Goal: Task Accomplishment & Management: Manage account settings

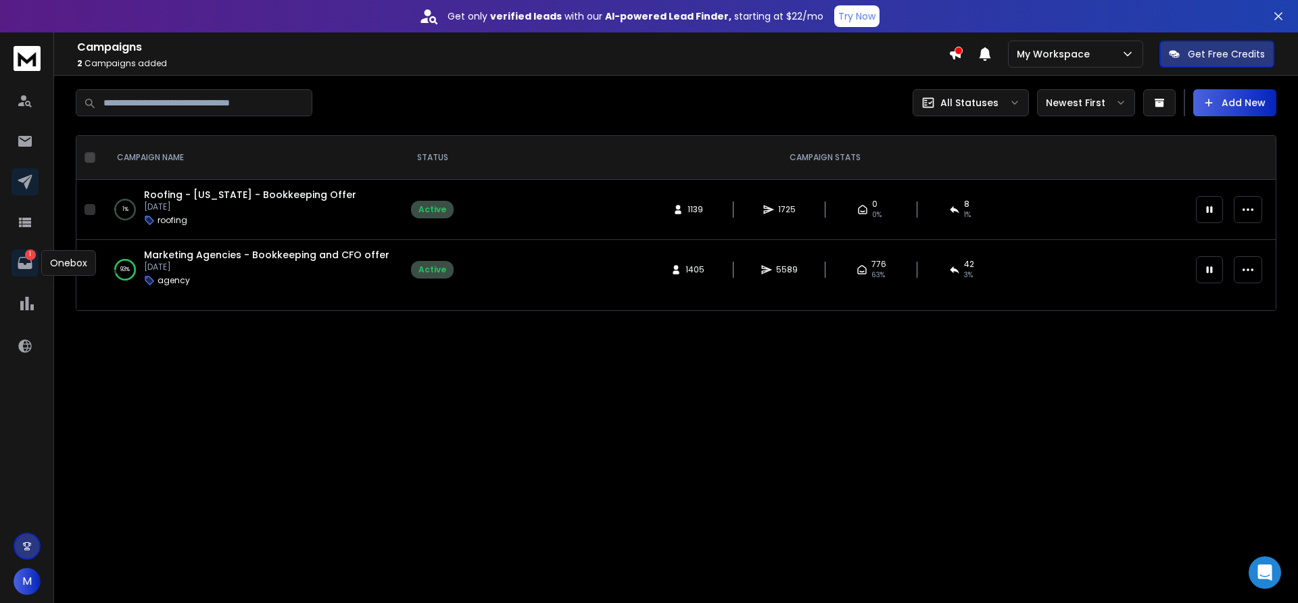
click at [27, 268] on icon at bounding box center [25, 263] width 14 height 12
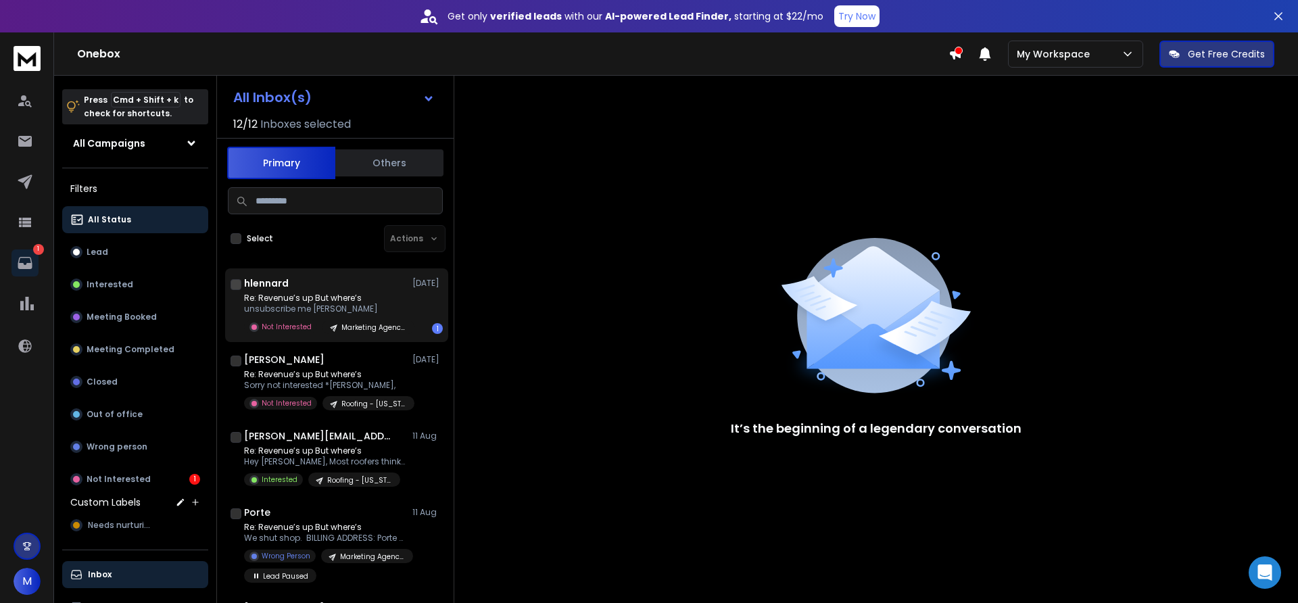
click at [357, 288] on div "hlennard 13 Aug" at bounding box center [343, 283] width 199 height 14
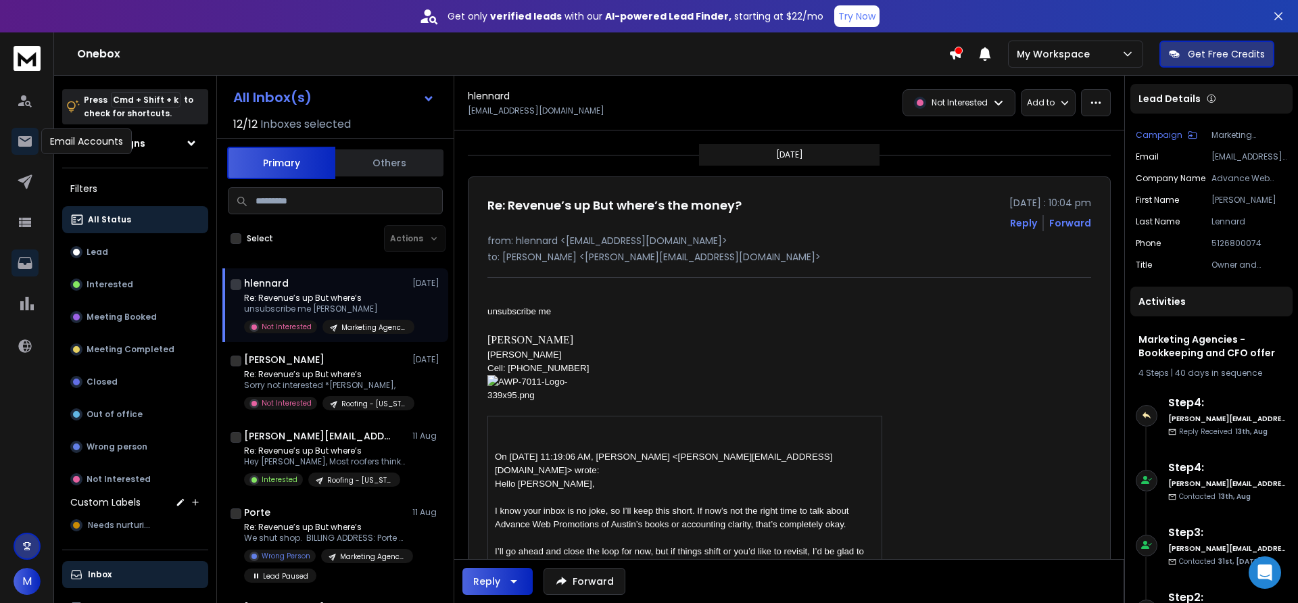
click at [18, 143] on icon at bounding box center [25, 141] width 14 height 11
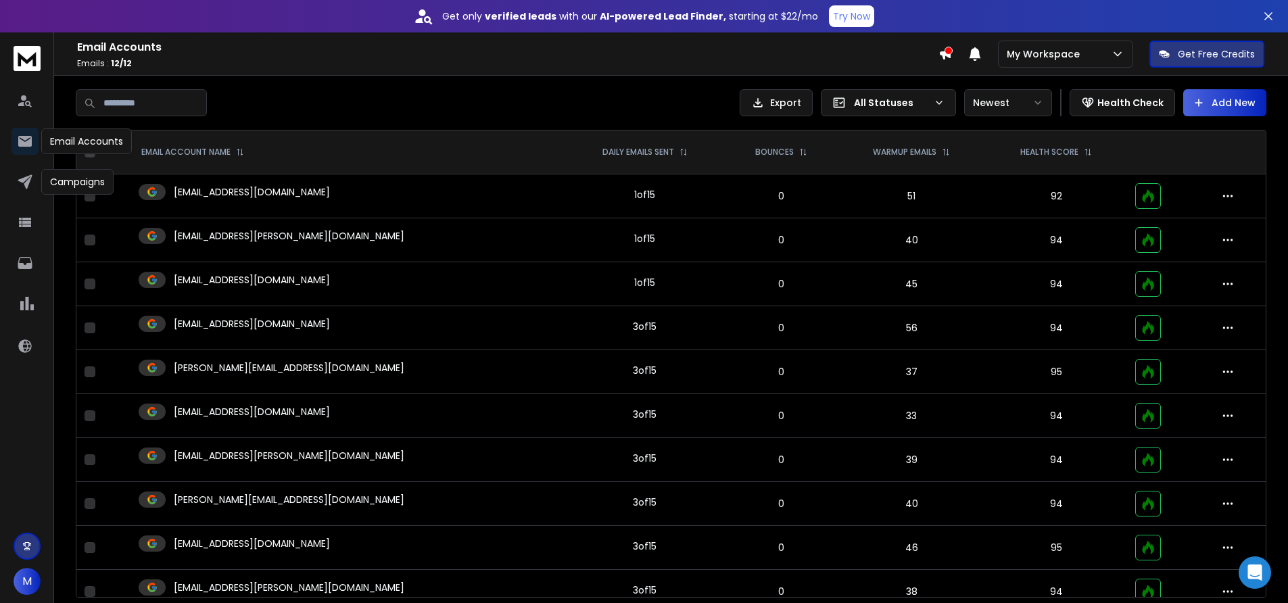
click at [40, 193] on div at bounding box center [26, 184] width 31 height 32
click at [40, 191] on div at bounding box center [26, 184] width 31 height 32
click at [32, 191] on link at bounding box center [24, 181] width 27 height 27
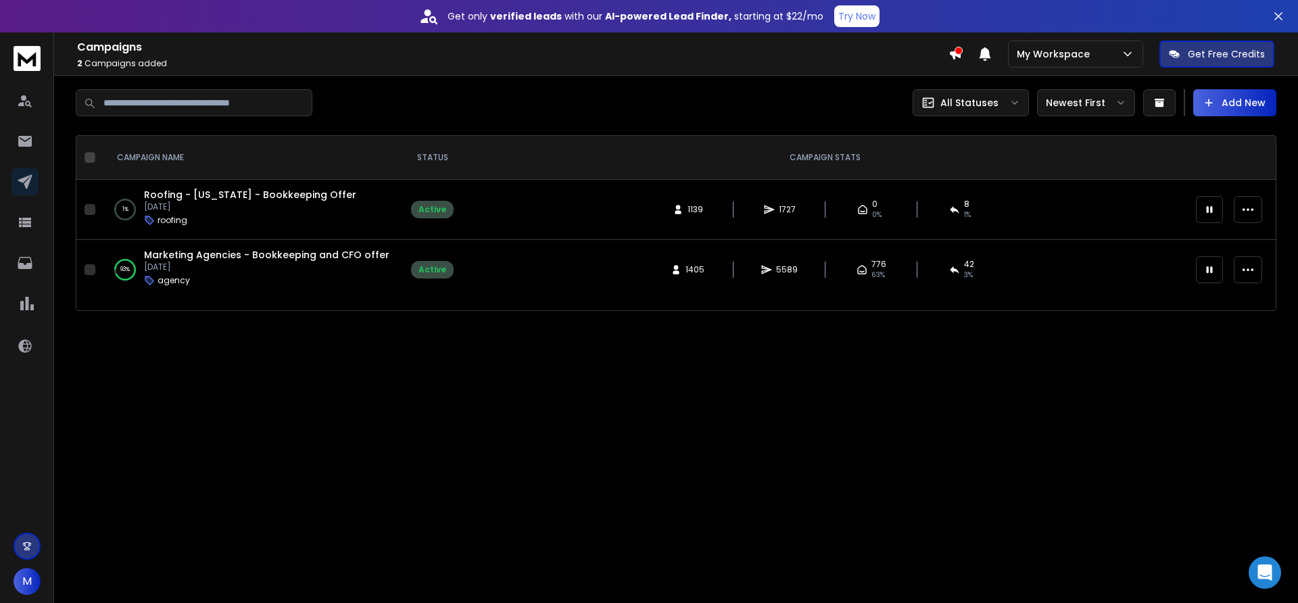
click at [263, 193] on span "Roofing - [US_STATE] - Bookkeeping Offer" at bounding box center [250, 195] width 212 height 14
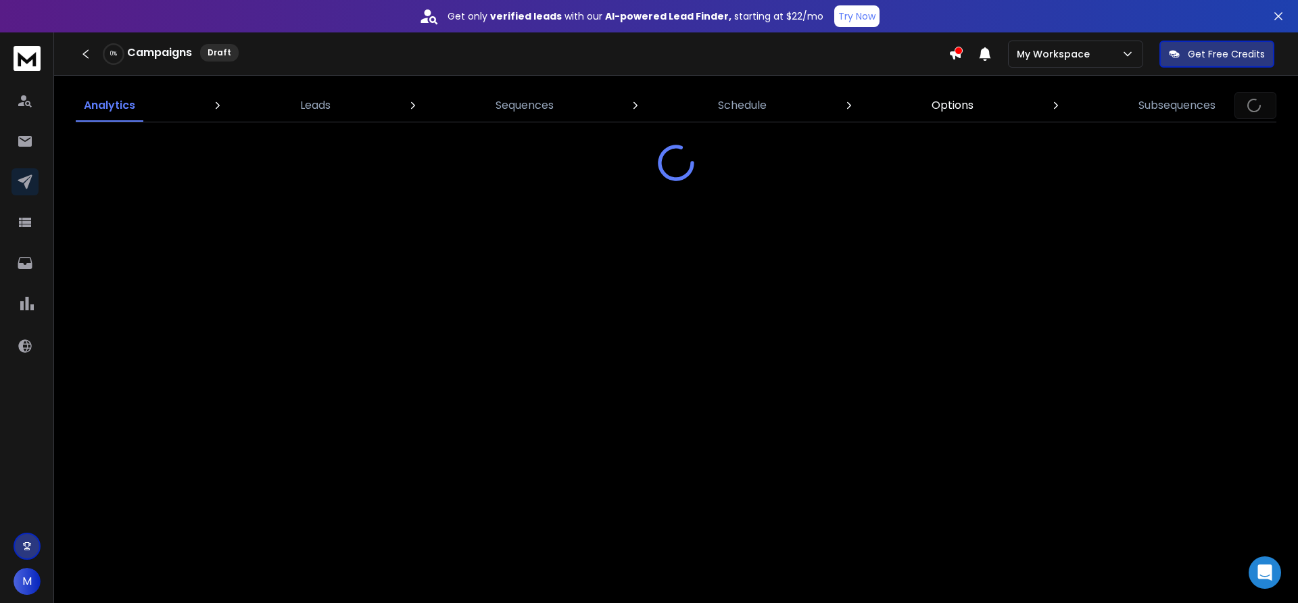
click at [949, 110] on p "Options" at bounding box center [952, 105] width 42 height 16
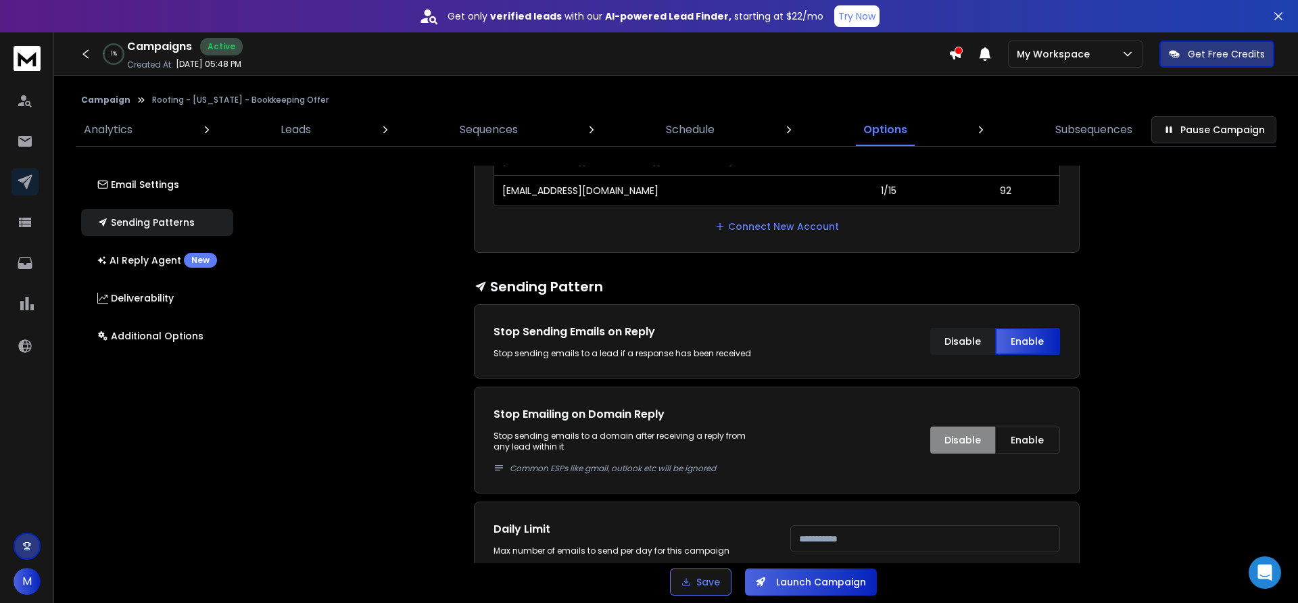
scroll to position [568, 0]
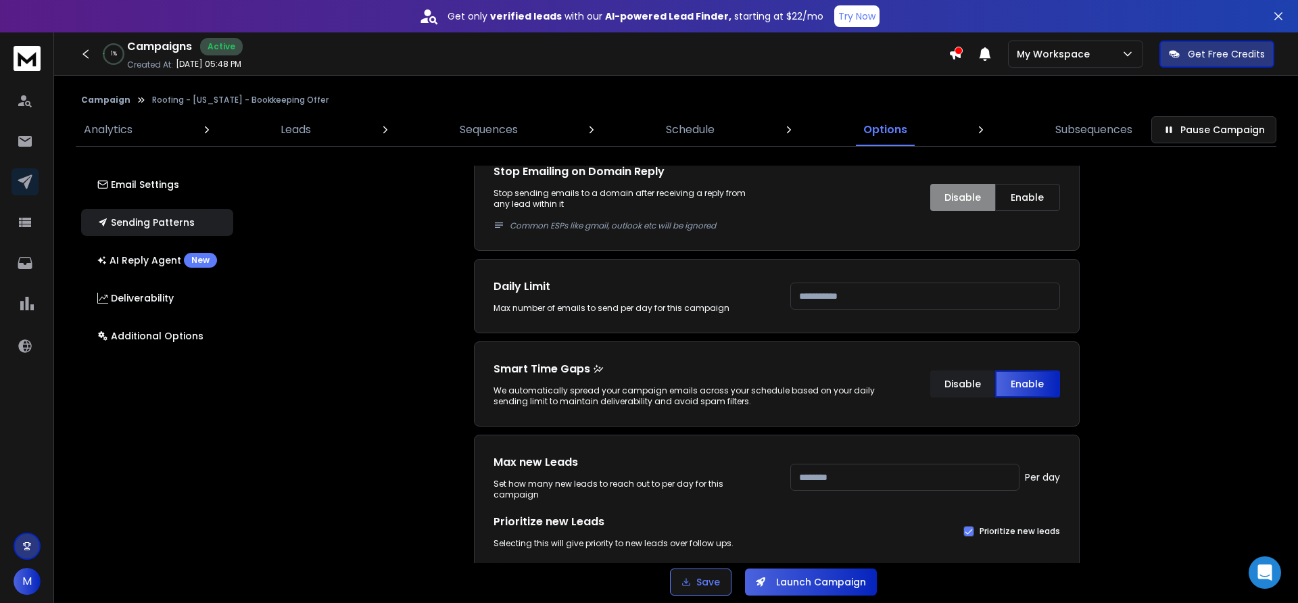
drag, startPoint x: 816, startPoint y: 476, endPoint x: 668, endPoint y: 468, distance: 148.3
click at [668, 468] on div "Max new Leads Set how many new leads to reach out to per day for this campaign …" at bounding box center [776, 477] width 566 height 46
type input "***"
click at [1088, 470] on div "Email Accounts Accounts to Use Select one or more accounts to send emails from …" at bounding box center [784, 364] width 1059 height 397
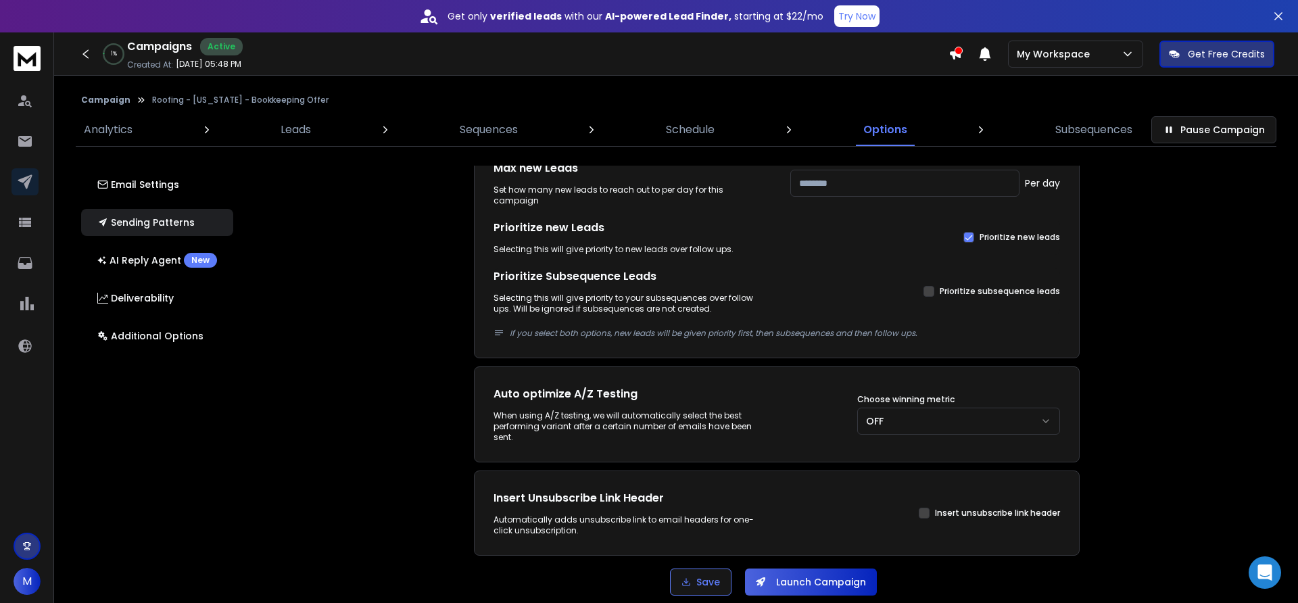
scroll to position [864, 0]
click at [691, 584] on button "Save" at bounding box center [701, 581] width 62 height 27
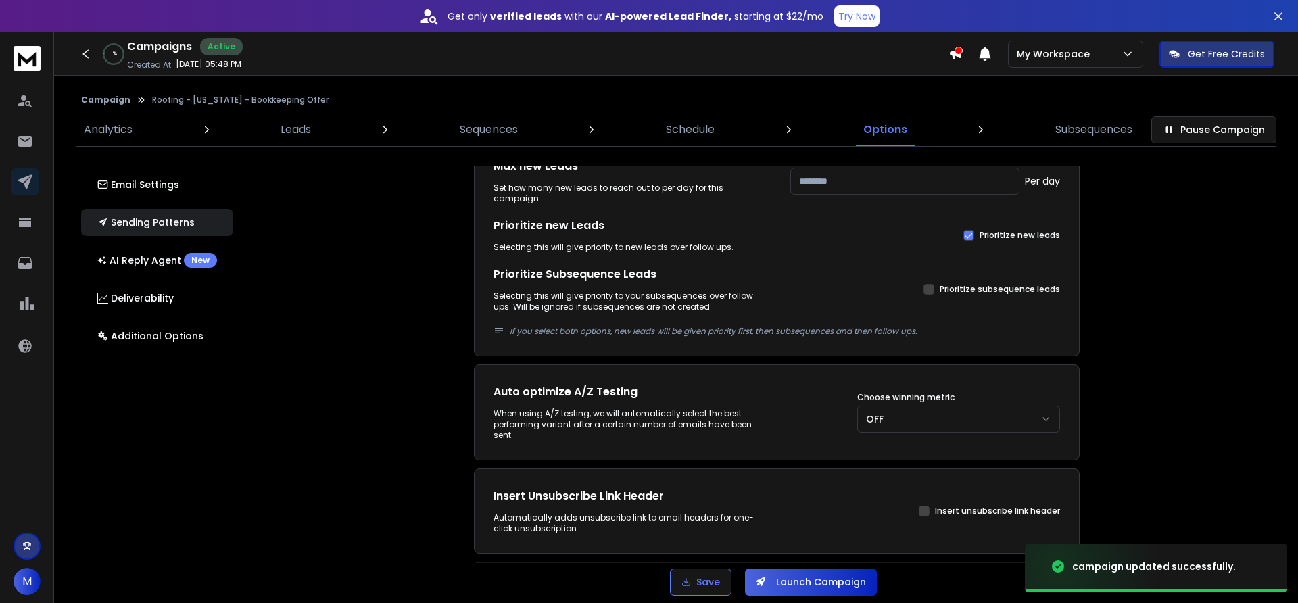
click at [112, 100] on button "Campaign" at bounding box center [105, 100] width 49 height 11
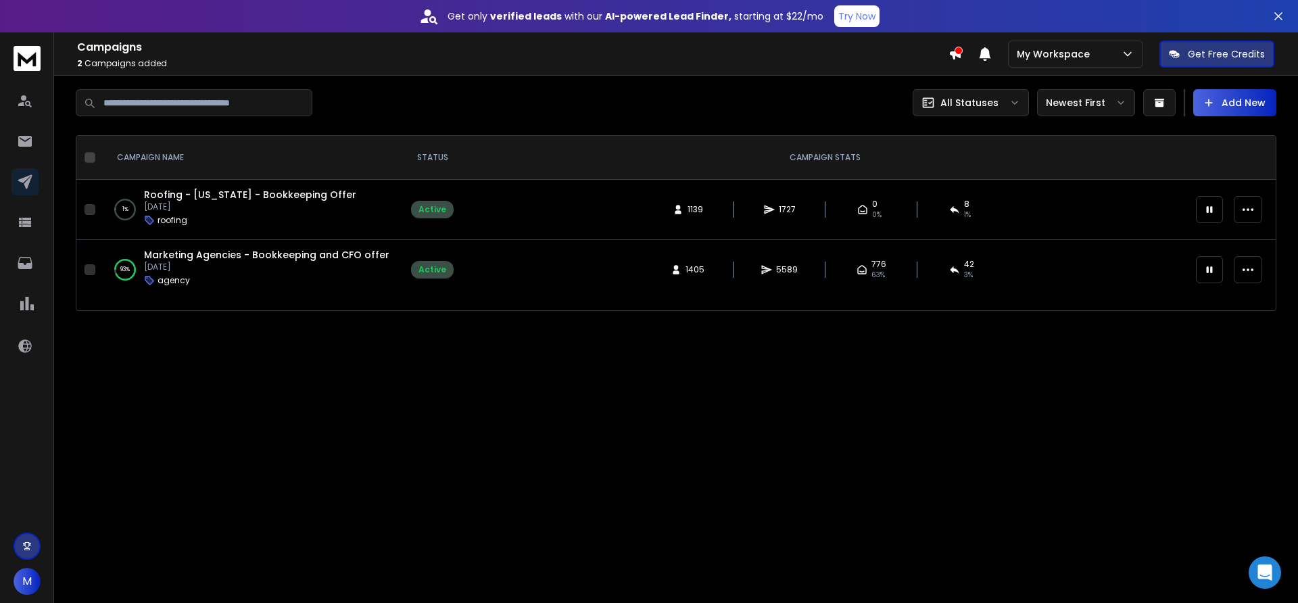
click at [230, 249] on span "Marketing Agencies - Bookkeeping and CFO offer" at bounding box center [266, 255] width 245 height 14
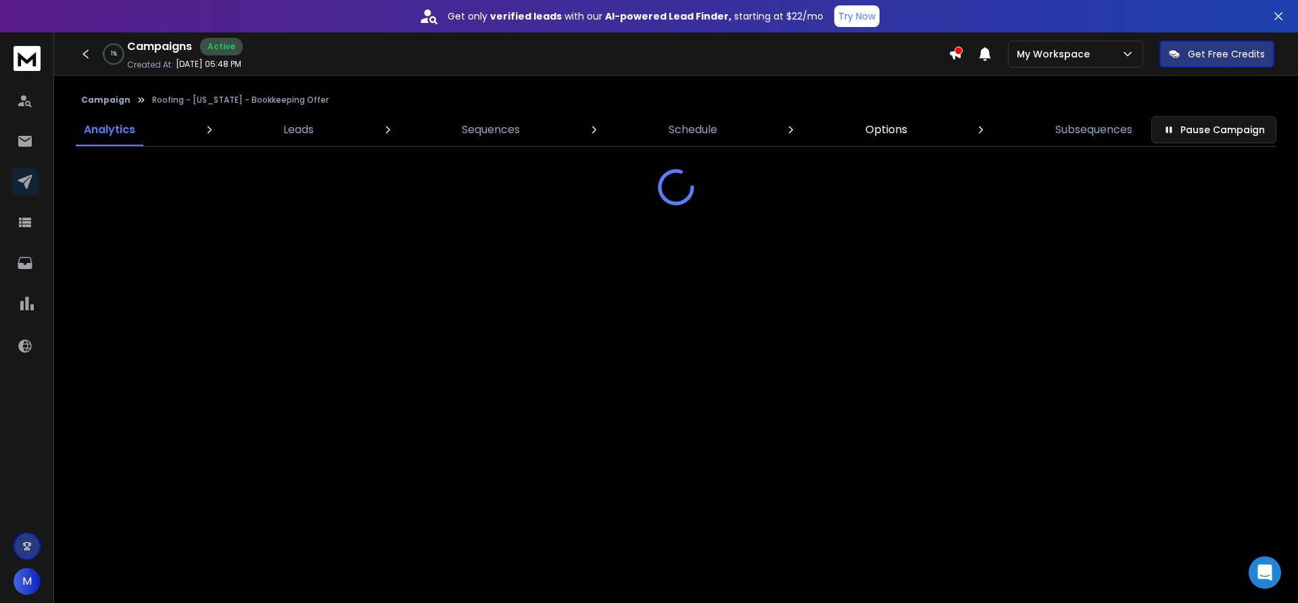
click at [884, 125] on p "Options" at bounding box center [886, 130] width 42 height 16
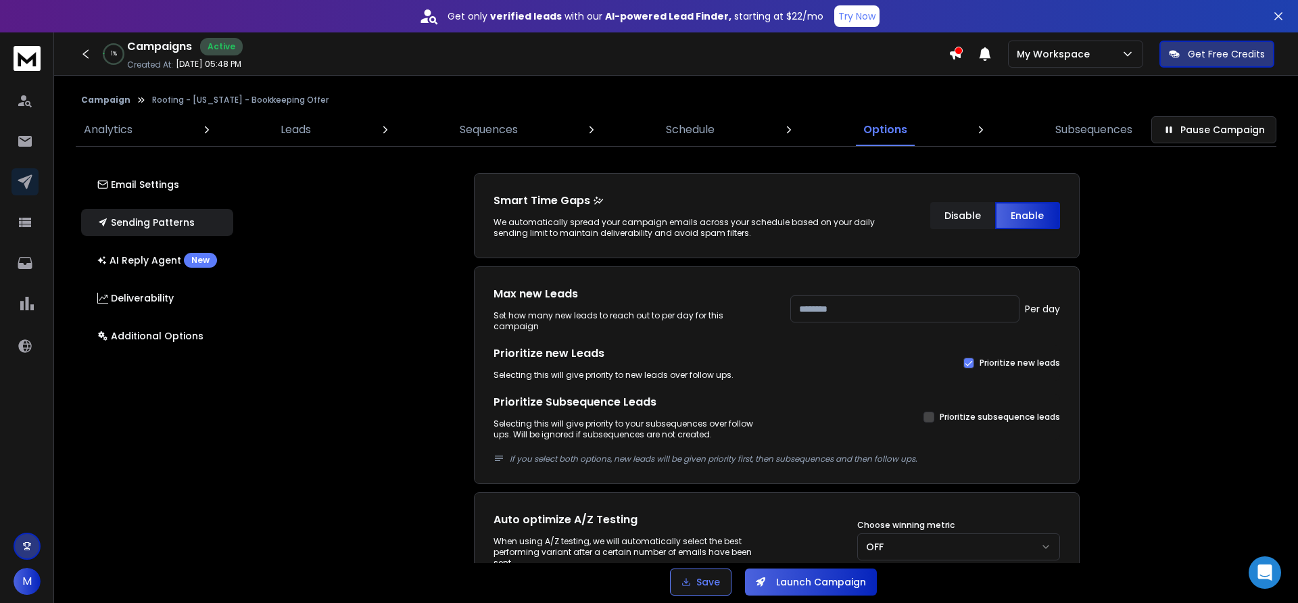
scroll to position [523, 0]
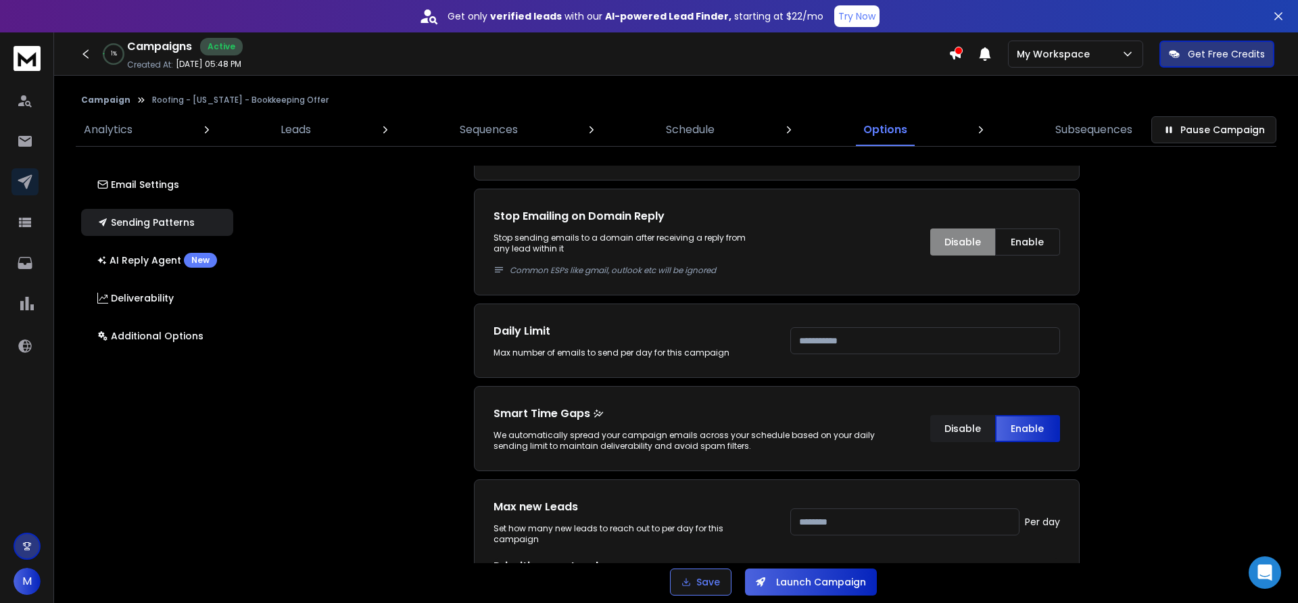
drag, startPoint x: 821, startPoint y: 522, endPoint x: 729, endPoint y: 522, distance: 91.9
click at [731, 522] on div "Max new Leads Set how many new leads to reach out to per day for this campaign …" at bounding box center [776, 522] width 566 height 46
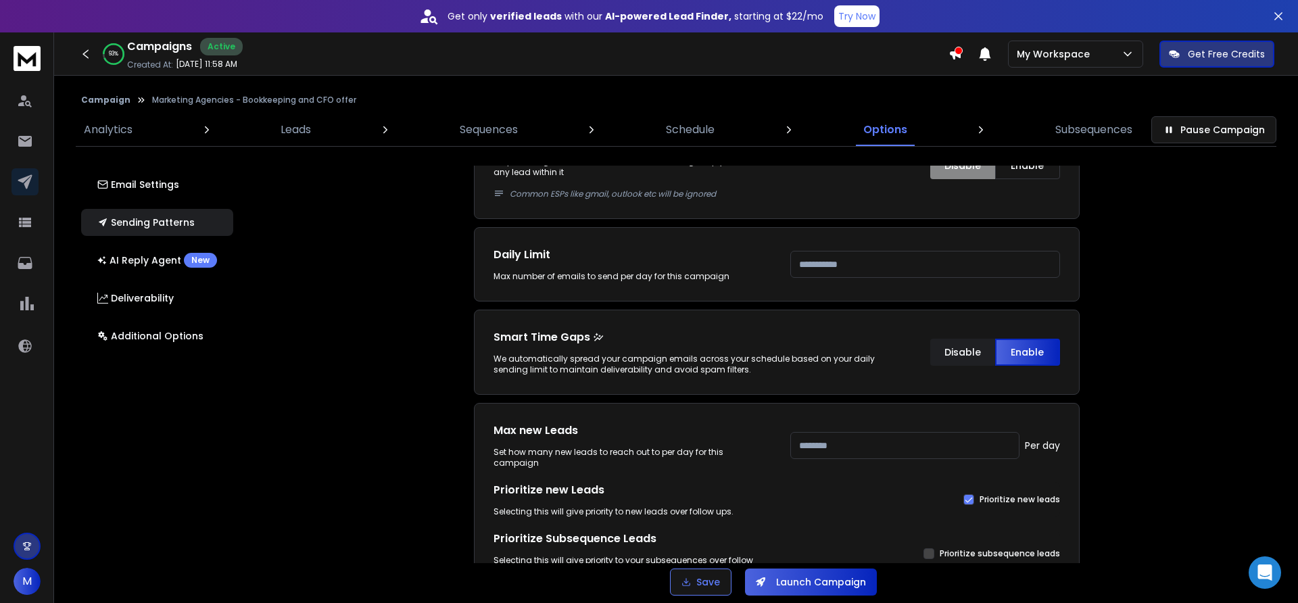
scroll to position [598, 0]
drag, startPoint x: 831, startPoint y: 447, endPoint x: 696, endPoint y: 442, distance: 134.6
click at [696, 442] on div "Max new Leads Set how many new leads to reach out to per day for this campaign …" at bounding box center [776, 447] width 566 height 46
type input "*"
click at [693, 583] on button "Save" at bounding box center [701, 581] width 62 height 27
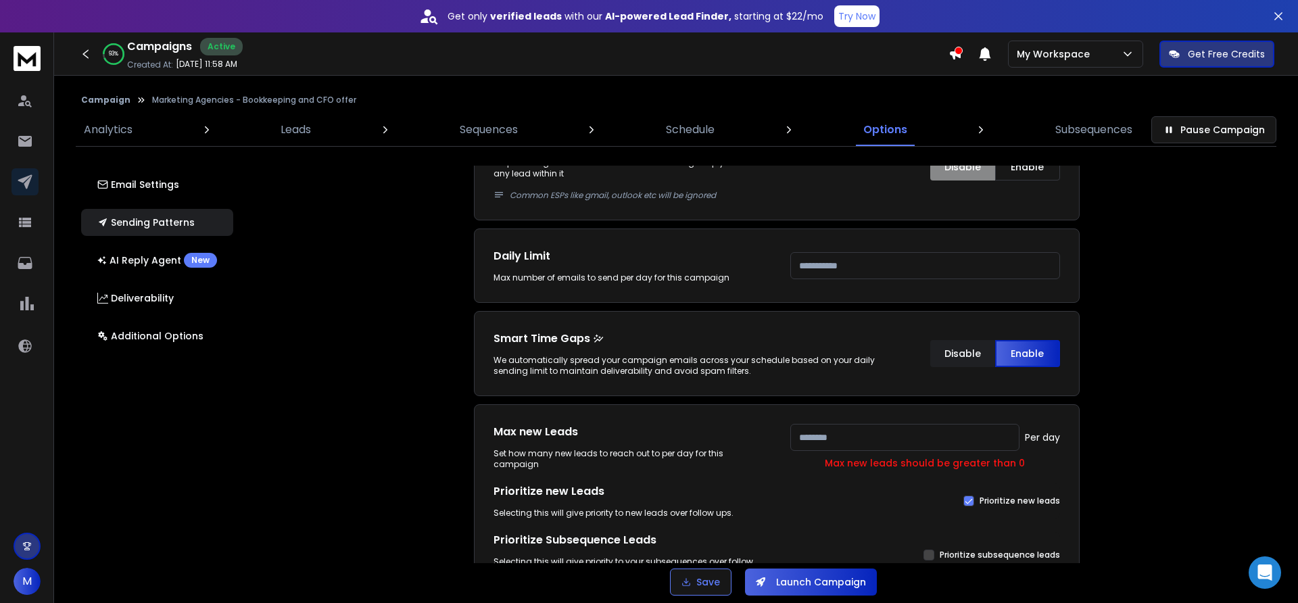
click at [963, 498] on button "Prioritize new leads" at bounding box center [968, 500] width 11 height 11
click at [815, 440] on input "*" at bounding box center [904, 437] width 229 height 27
type input "*"
click at [704, 577] on button "Save" at bounding box center [701, 581] width 62 height 27
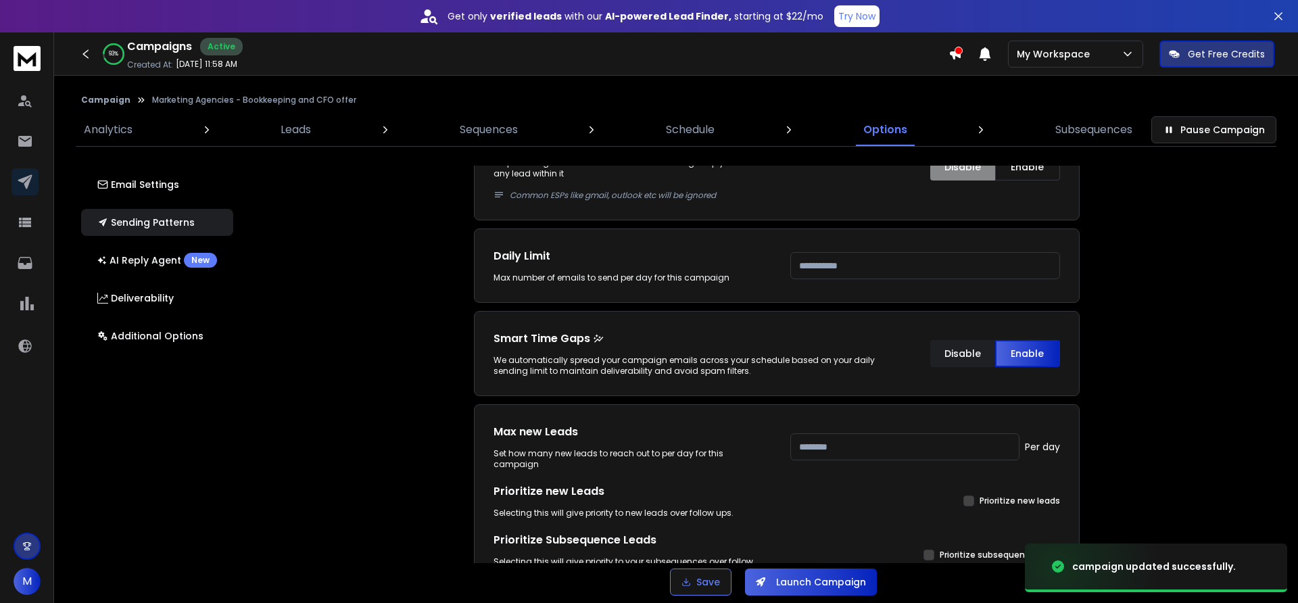
click at [110, 99] on button "Campaign" at bounding box center [105, 100] width 49 height 11
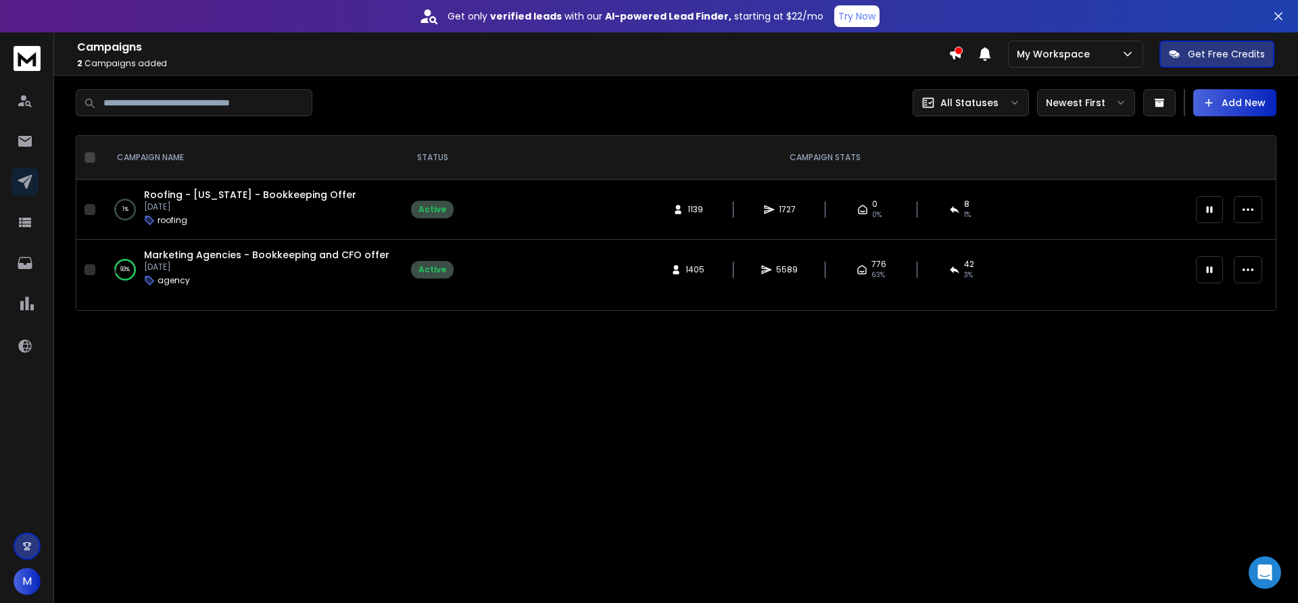
click at [164, 189] on span "Roofing - [US_STATE] - Bookkeeping Offer" at bounding box center [250, 195] width 212 height 14
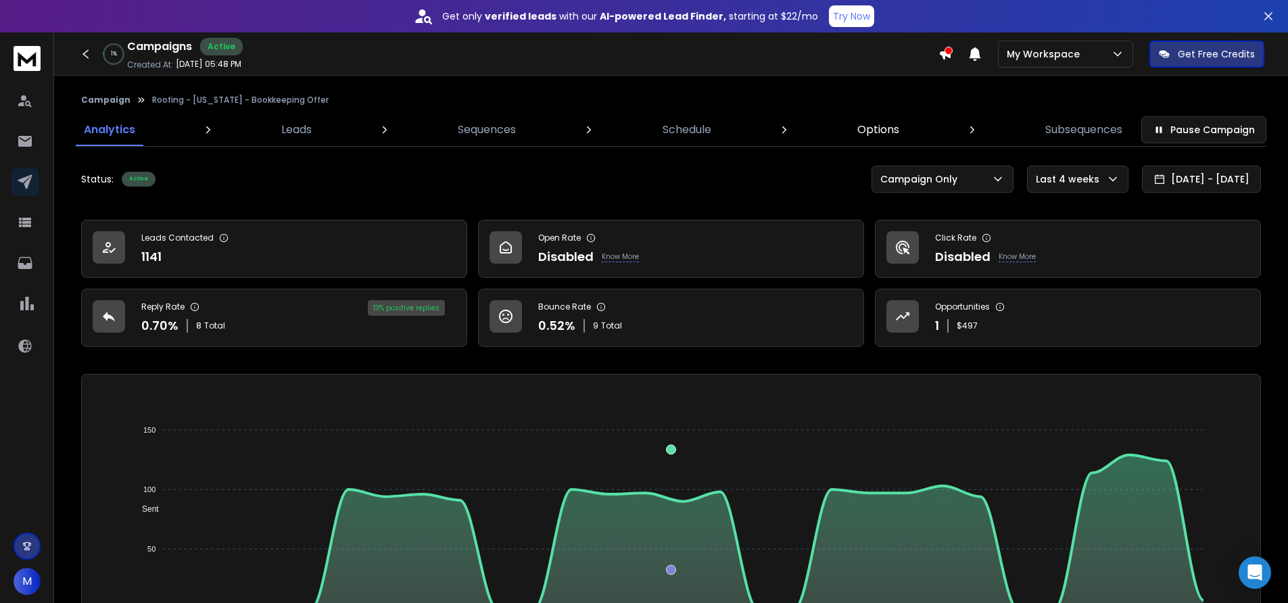
click at [882, 125] on p "Options" at bounding box center [878, 130] width 42 height 16
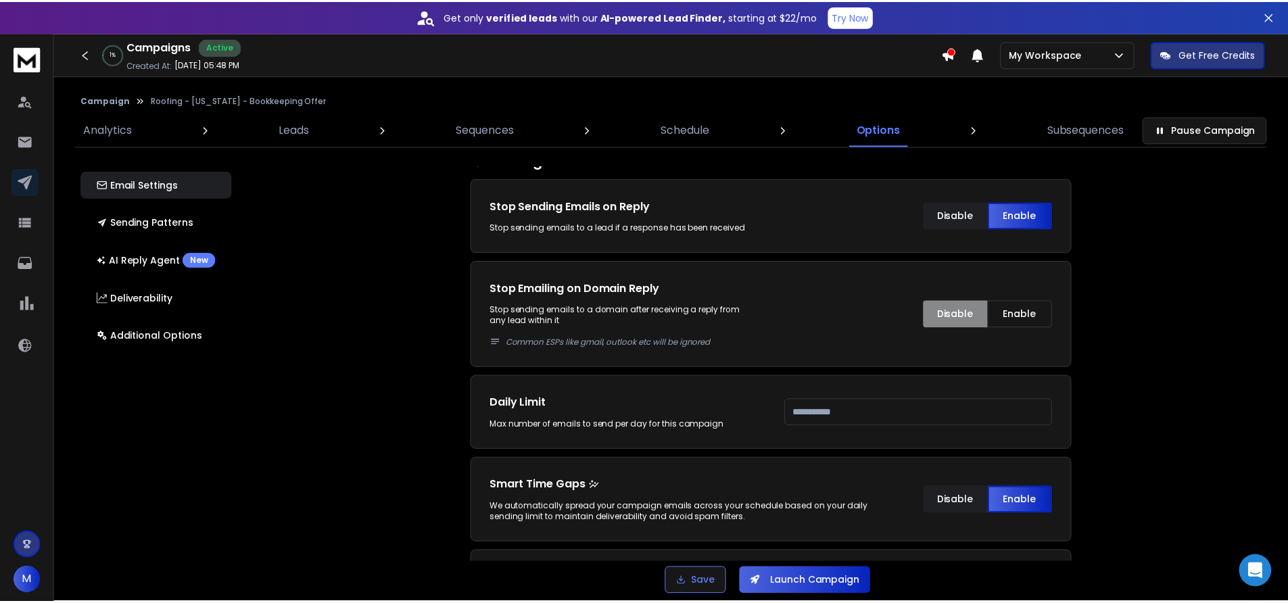
scroll to position [671, 0]
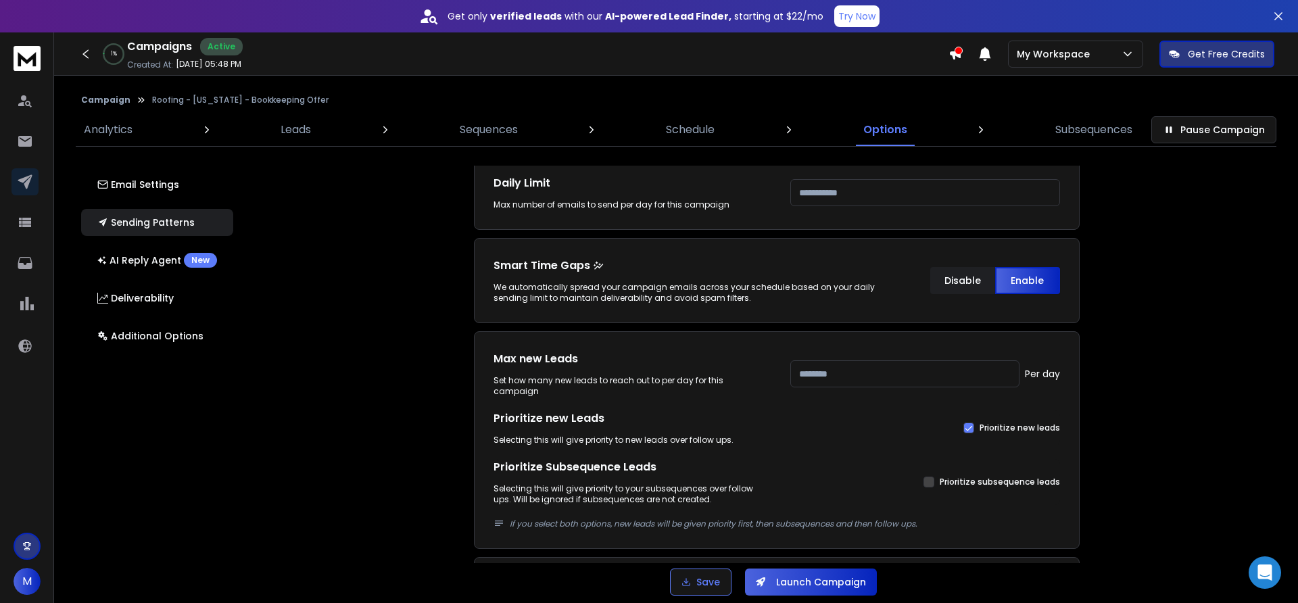
drag, startPoint x: 831, startPoint y: 378, endPoint x: 738, endPoint y: 374, distance: 93.4
click at [738, 374] on div "Max new Leads Set how many new leads to reach out to per day for this campaign …" at bounding box center [776, 374] width 566 height 46
type input "*"
click at [966, 431] on button "Prioritize new leads" at bounding box center [968, 427] width 11 height 11
click at [699, 573] on button "Save" at bounding box center [701, 581] width 62 height 27
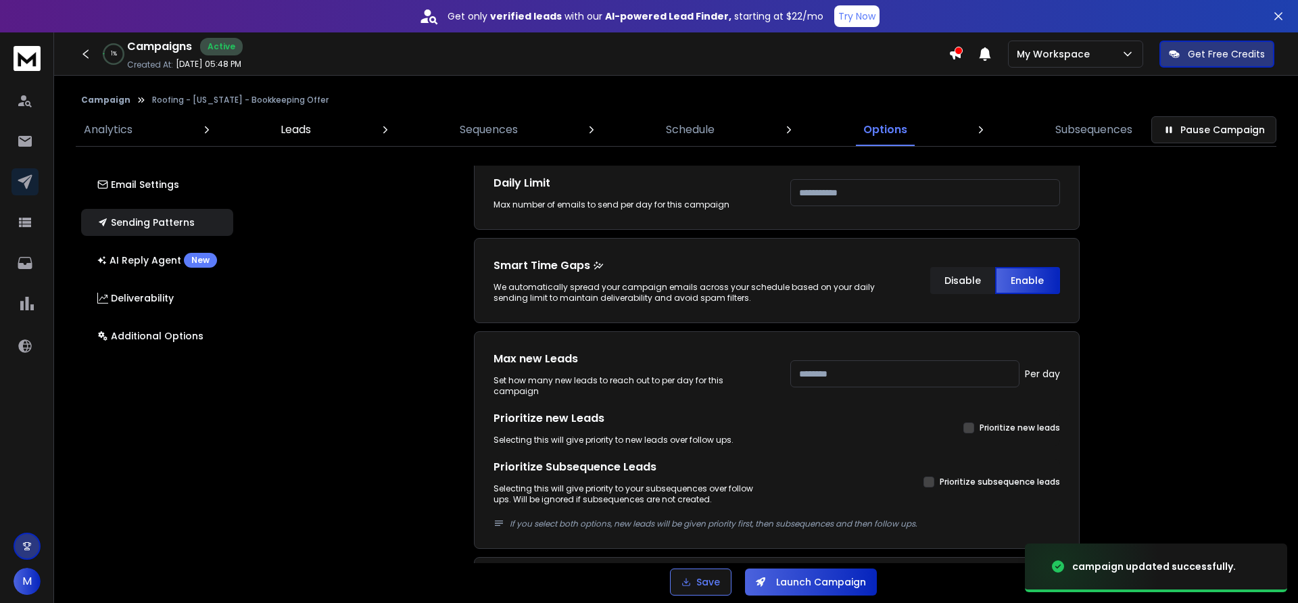
click at [274, 133] on link "Leads" at bounding box center [295, 130] width 47 height 32
click at [126, 124] on p "Analytics" at bounding box center [108, 130] width 49 height 16
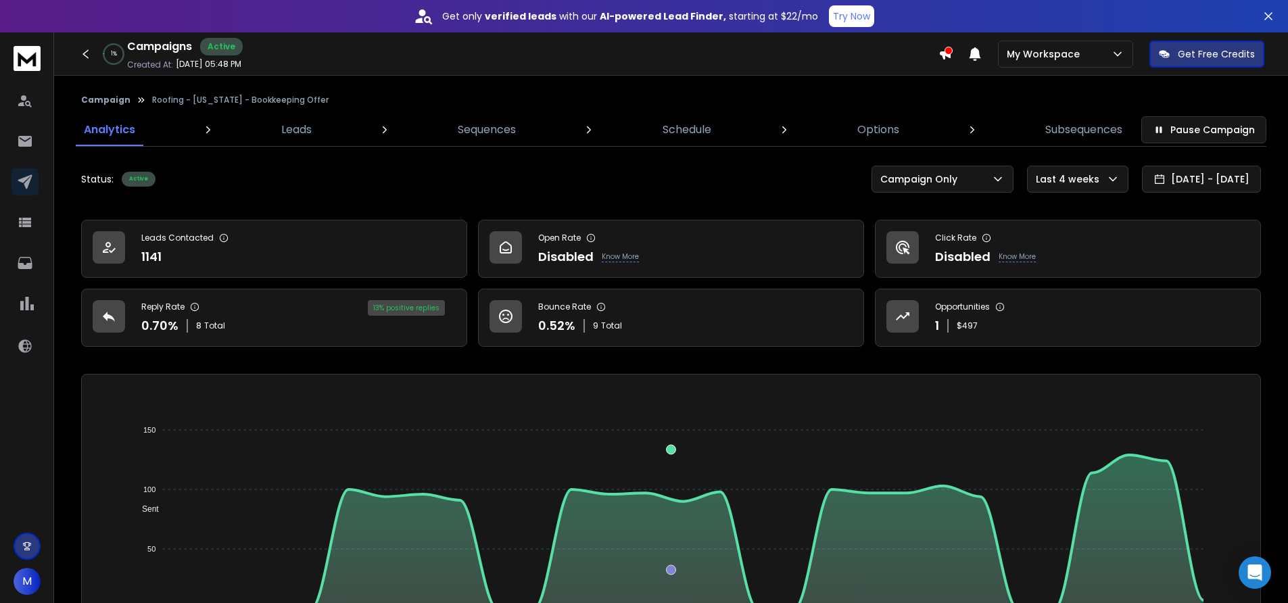
click at [93, 95] on button "Campaign" at bounding box center [105, 100] width 49 height 11
